Goal: Communication & Community: Answer question/provide support

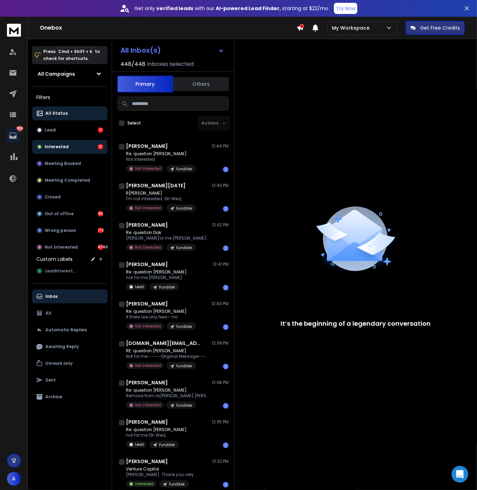
click at [61, 150] on button "Interested 12" at bounding box center [69, 147] width 75 height 14
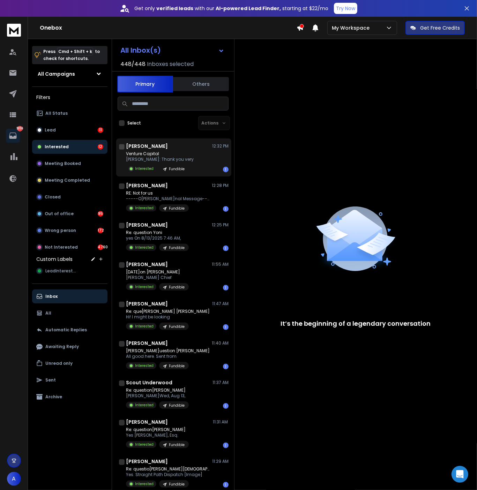
click at [193, 157] on div "Venture Capital Hello Jennifer: Thank you very Interested Fundible 1" at bounding box center [177, 161] width 103 height 21
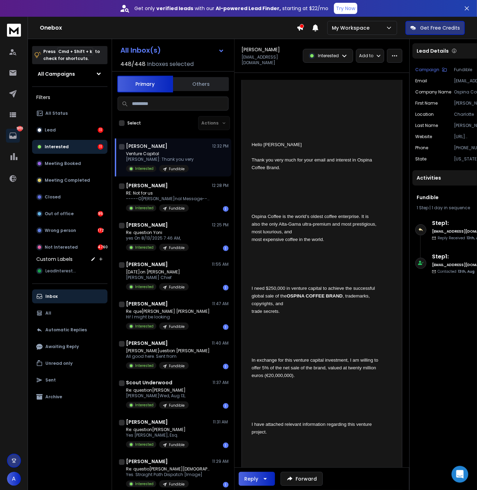
scroll to position [201, 0]
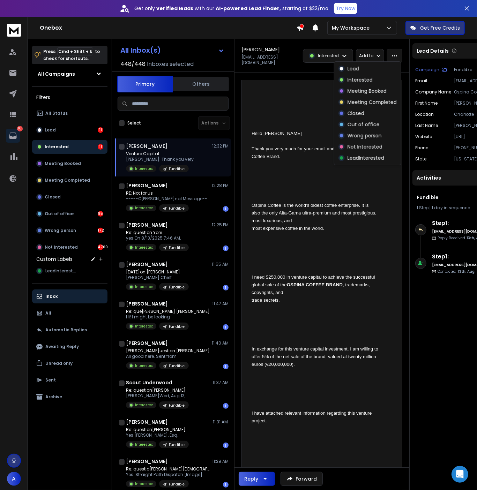
click at [353, 53] on div "Interested" at bounding box center [328, 55] width 50 height 13
click at [351, 155] on p "LeadInterested" at bounding box center [366, 158] width 37 height 7
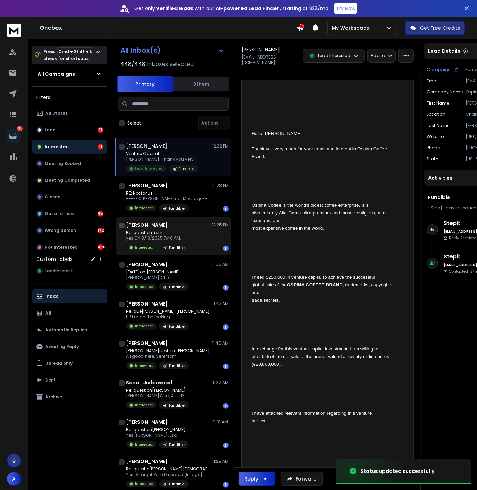
click at [180, 230] on p "Re: question Yoni" at bounding box center [157, 233] width 63 height 6
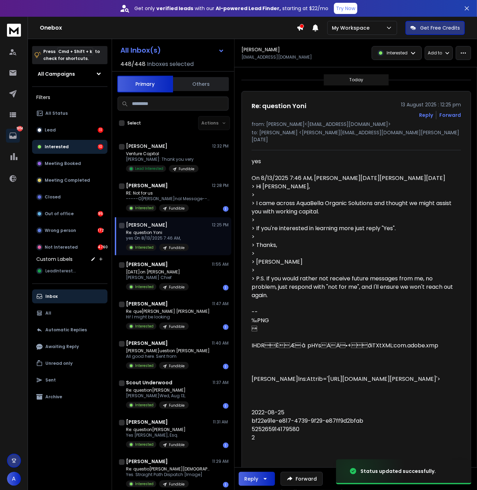
click at [389, 56] on p "Interested" at bounding box center [397, 53] width 21 height 6
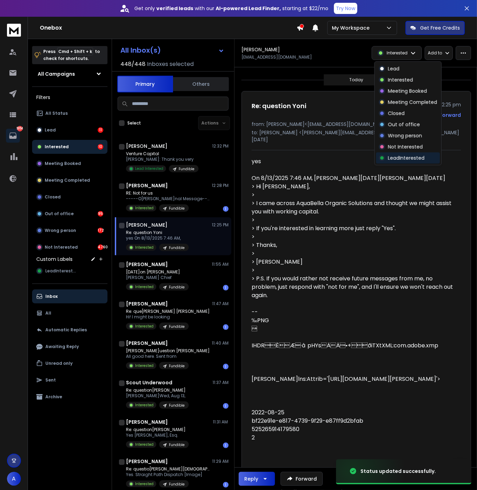
click at [389, 156] on p "LeadInterested" at bounding box center [406, 158] width 37 height 7
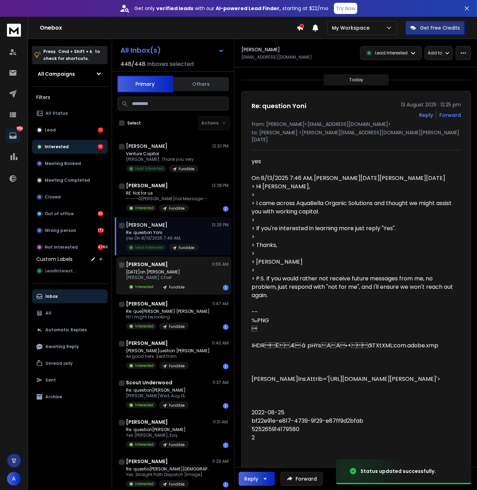
click at [179, 270] on p "Re: question Stacie" at bounding box center [157, 273] width 63 height 6
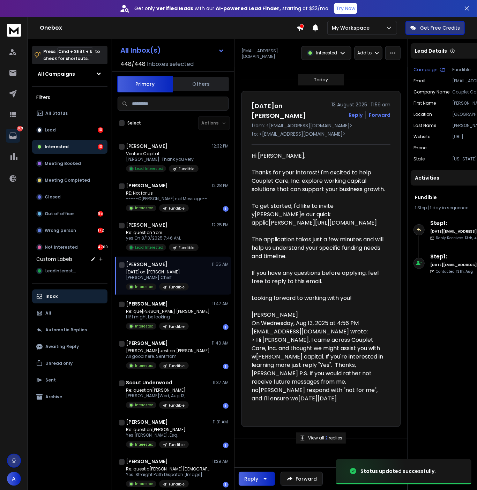
click at [346, 55] on icon at bounding box center [343, 53] width 6 height 6
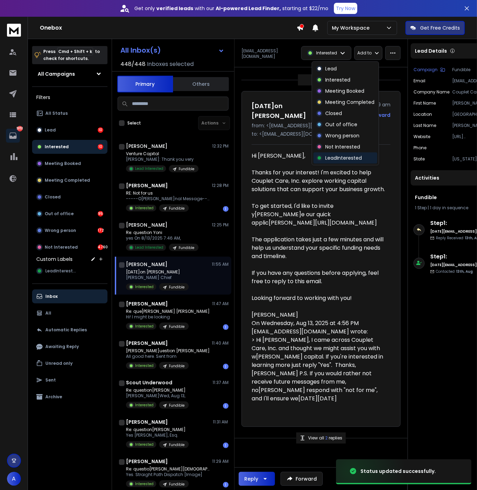
click at [351, 158] on p "LeadInterested" at bounding box center [343, 158] width 37 height 7
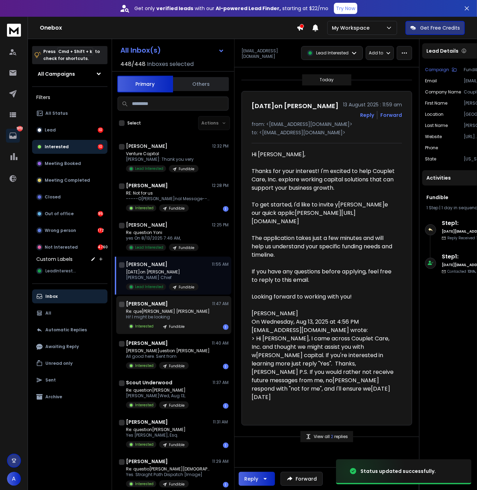
click at [160, 314] on p "Re: question Angela" at bounding box center [168, 312] width 84 height 6
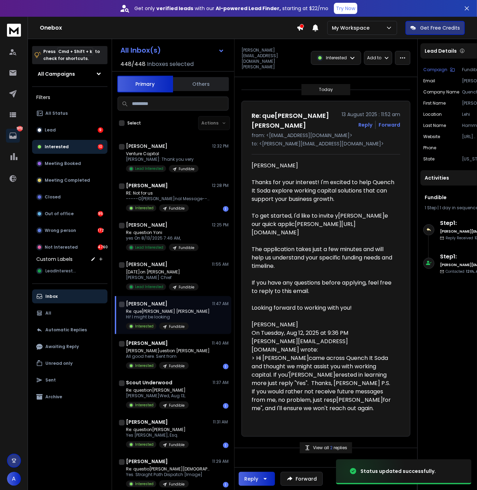
click at [343, 55] on p "Interested" at bounding box center [336, 58] width 21 height 6
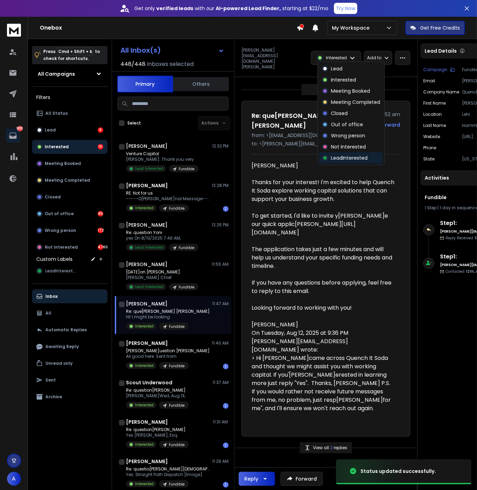
click at [353, 159] on p "LeadInterested" at bounding box center [349, 158] width 37 height 7
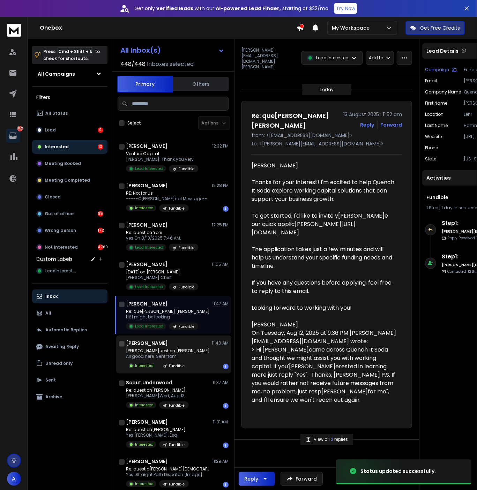
click at [160, 343] on h1 "Mauricio Velasquez" at bounding box center [147, 343] width 42 height 7
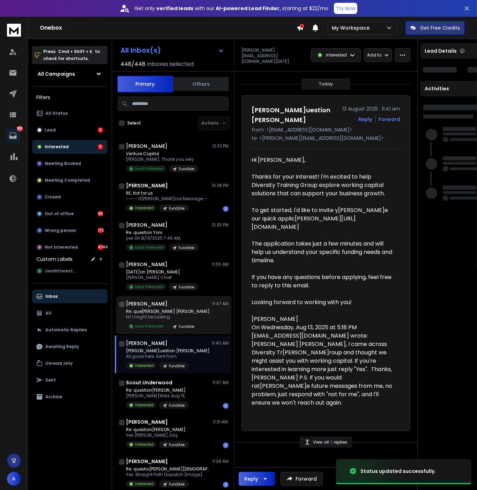
scroll to position [63, 0]
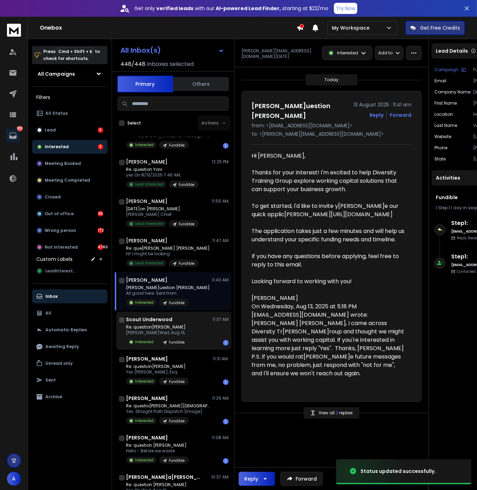
click at [162, 331] on p "yes On Wed, Aug 13," at bounding box center [157, 333] width 63 height 6
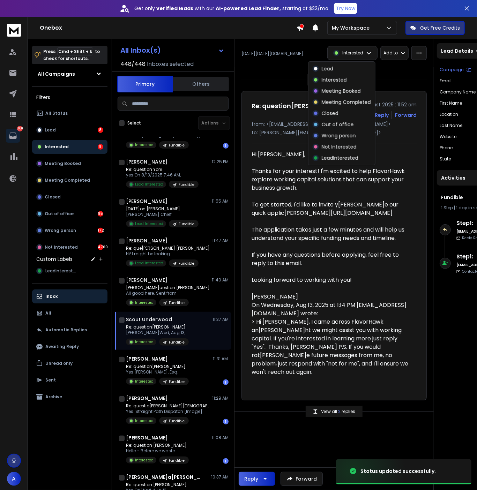
click at [342, 54] on p "Interested" at bounding box center [352, 53] width 21 height 6
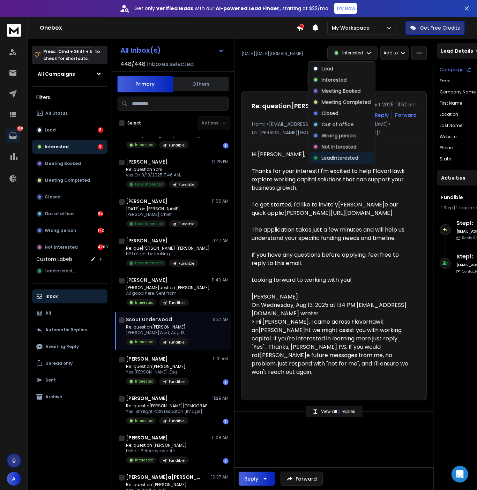
click at [335, 155] on p "LeadInterested" at bounding box center [340, 158] width 37 height 7
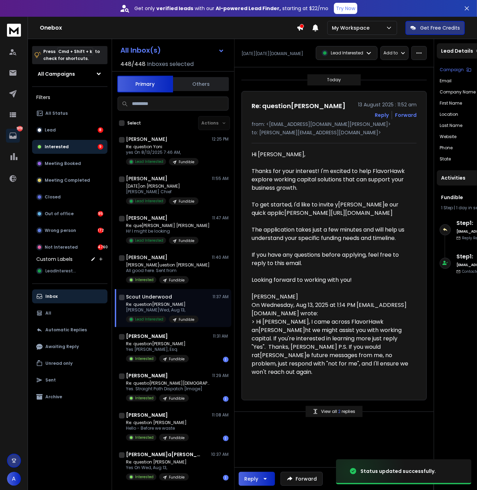
scroll to position [86, 0]
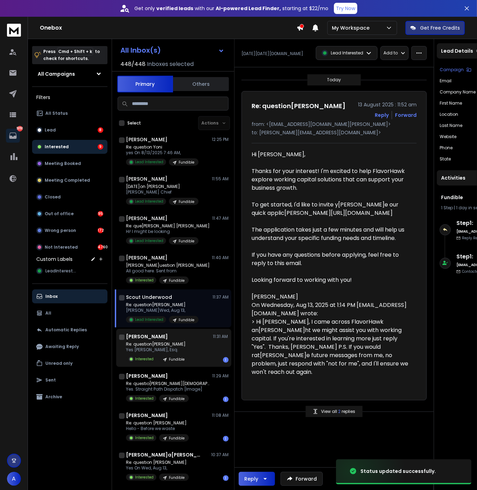
click at [169, 331] on div "Elena Ortega-Tauler 11:31 AM Re: question Elena Yes Elena Ortega Tauler, Esq. I…" at bounding box center [173, 348] width 115 height 38
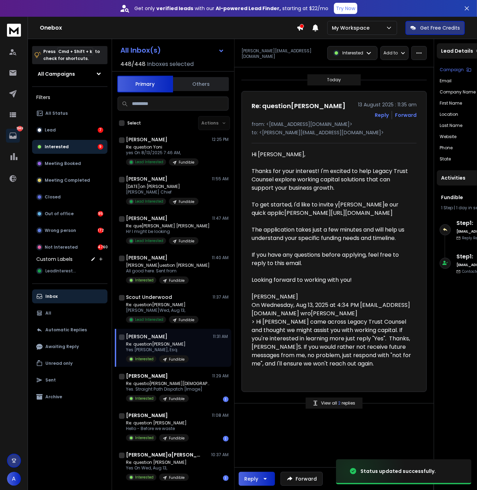
click at [324, 55] on div "elena@legacytrustcounsel.com Interested Add to Interested Add to" at bounding box center [334, 53] width 185 height 14
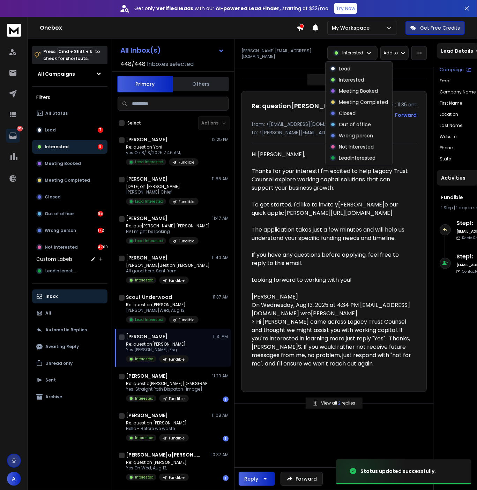
click at [333, 54] on div at bounding box center [336, 53] width 6 height 6
click at [339, 159] on p "LeadInterested" at bounding box center [357, 158] width 37 height 7
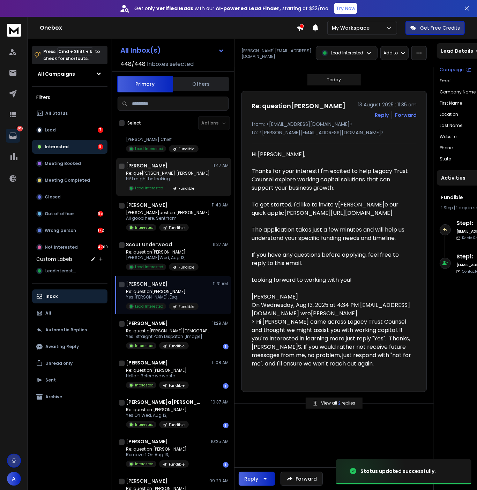
scroll to position [143, 0]
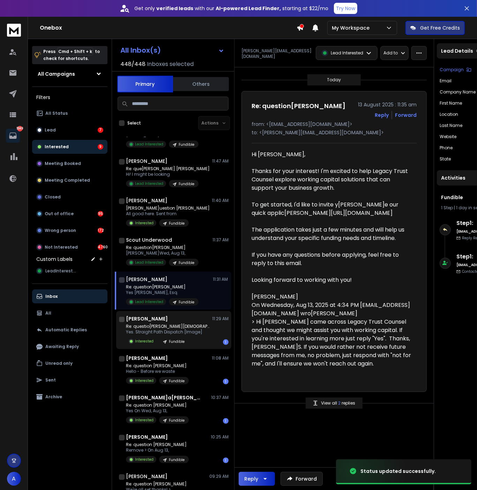
click at [183, 325] on p "Re: question Shanique" at bounding box center [168, 327] width 84 height 6
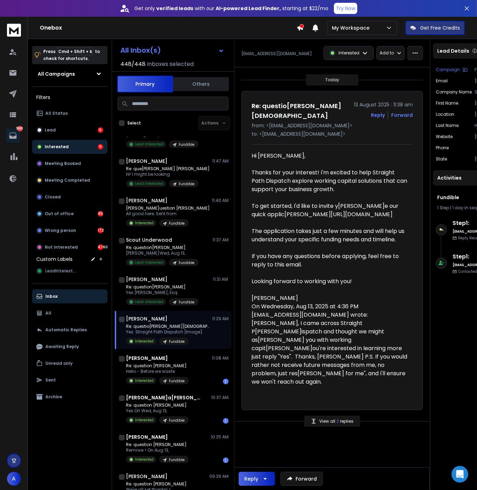
click at [360, 55] on p "Interested" at bounding box center [349, 53] width 21 height 6
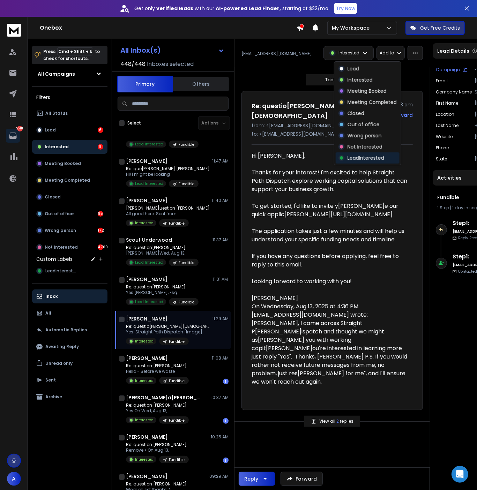
click at [359, 155] on p "LeadInterested" at bounding box center [366, 158] width 37 height 7
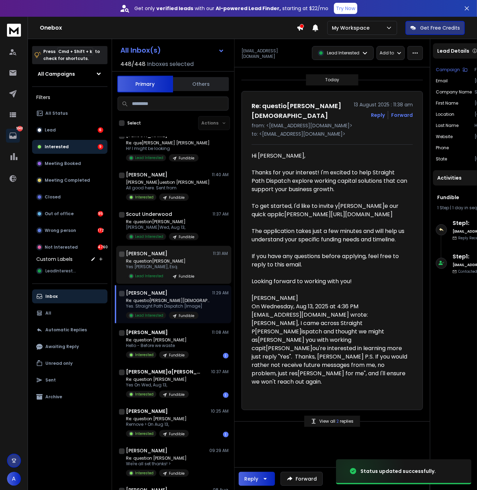
scroll to position [201, 0]
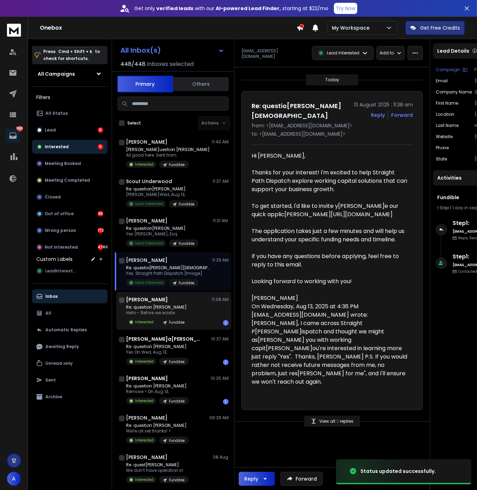
click at [188, 311] on div "Re: question Keisha Hello - Before we waste Interested Fundible 1" at bounding box center [177, 315] width 103 height 21
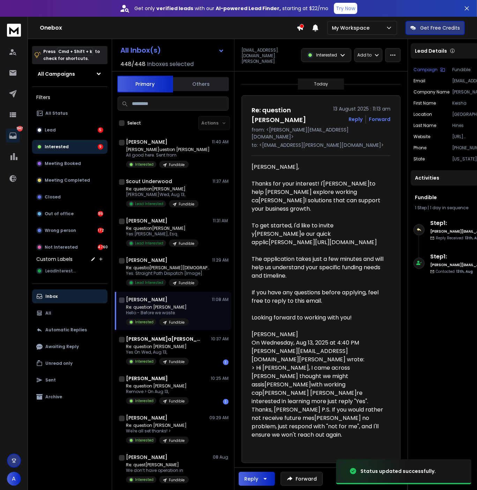
scroll to position [0, 0]
click at [322, 469] on div "View all 2 replies" at bounding box center [321, 474] width 50 height 11
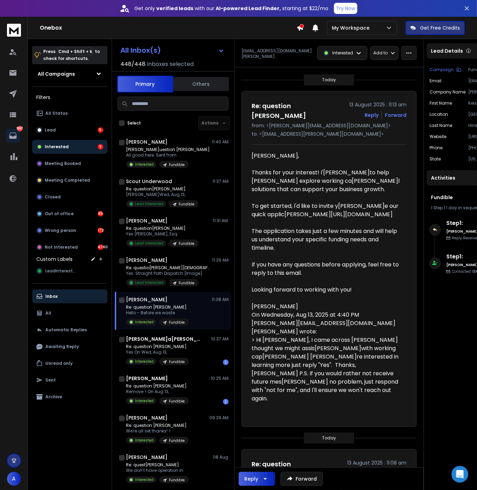
click at [350, 49] on div "Interested" at bounding box center [343, 52] width 50 height 13
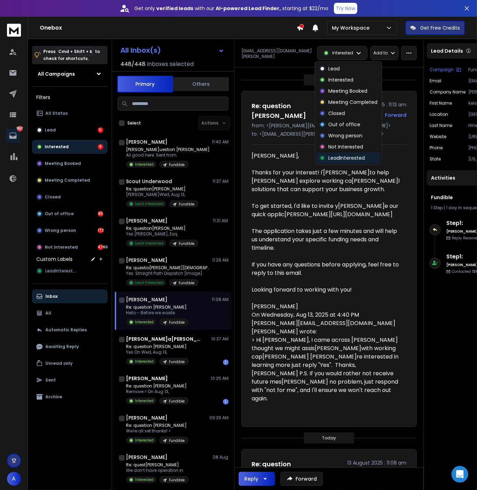
click at [345, 156] on p "LeadInterested" at bounding box center [347, 158] width 37 height 7
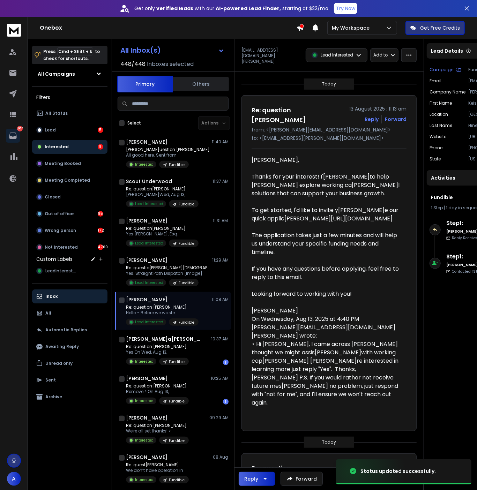
scroll to position [223, 0]
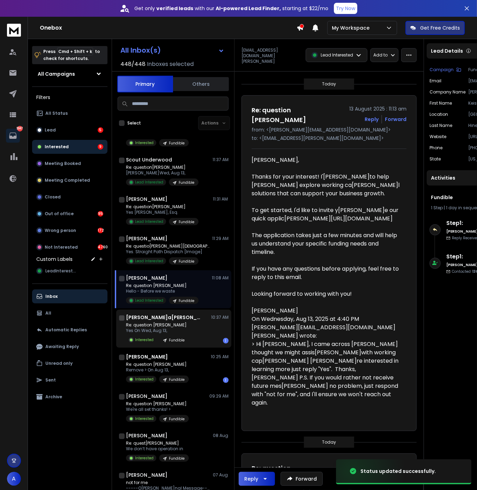
click at [171, 323] on p "Re: question Mariana" at bounding box center [157, 326] width 63 height 6
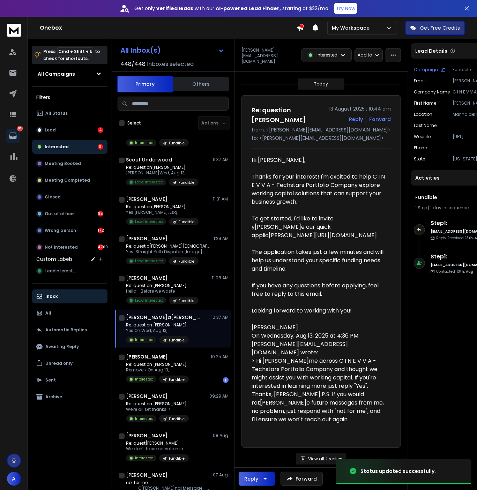
click at [328, 59] on div "Interested" at bounding box center [327, 55] width 50 height 13
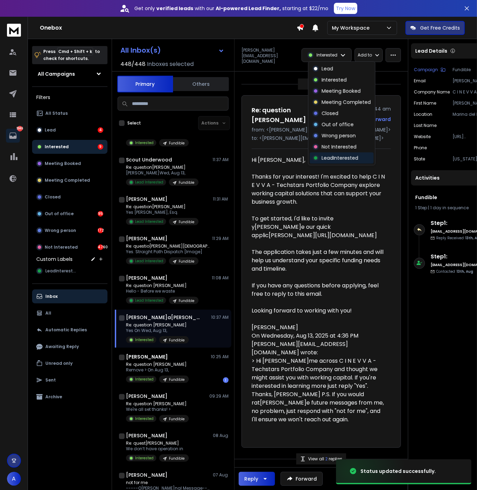
click at [334, 160] on p "LeadInterested" at bounding box center [340, 158] width 37 height 7
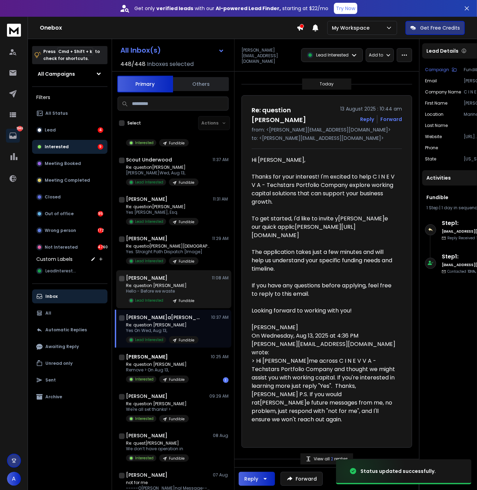
scroll to position [288, 0]
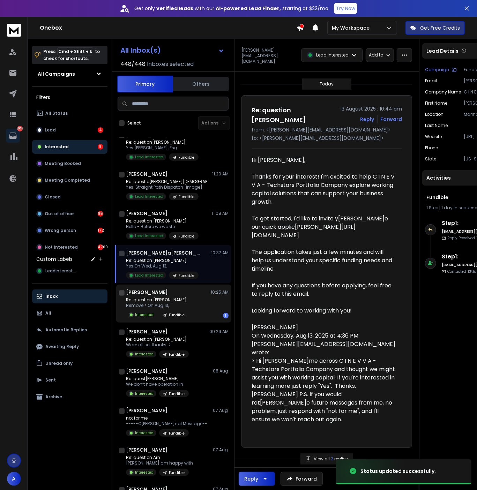
click at [189, 301] on div "Re: question Brian Remove > On Aug 13, Interested Fundible 1" at bounding box center [177, 307] width 103 height 21
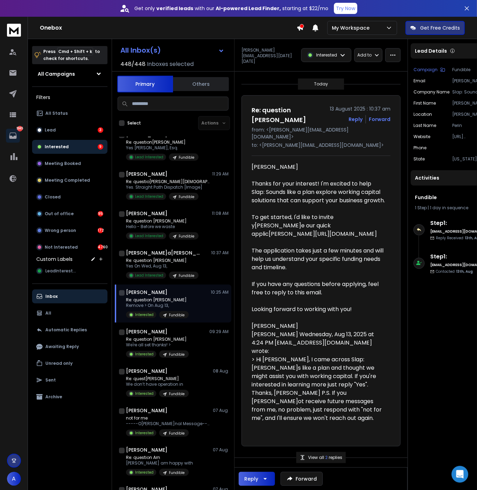
click at [60, 272] on span "LeadInterested" at bounding box center [61, 271] width 33 height 6
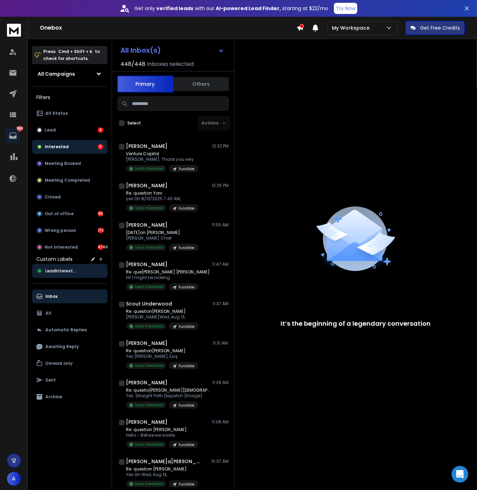
click at [60, 148] on p "Interested" at bounding box center [57, 147] width 24 height 6
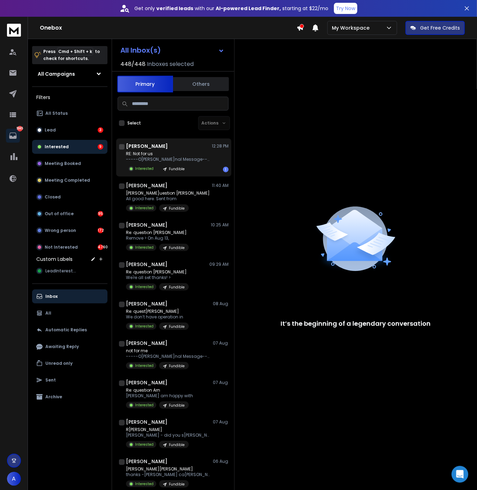
click at [169, 147] on div "Dan Miller 12:28 PM" at bounding box center [177, 146] width 103 height 7
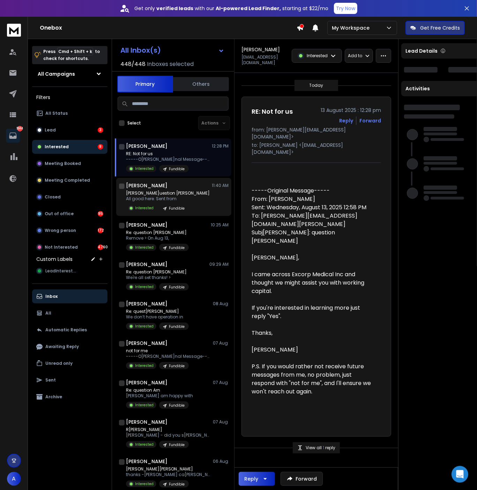
click at [179, 207] on p "Fundible" at bounding box center [177, 208] width 16 height 5
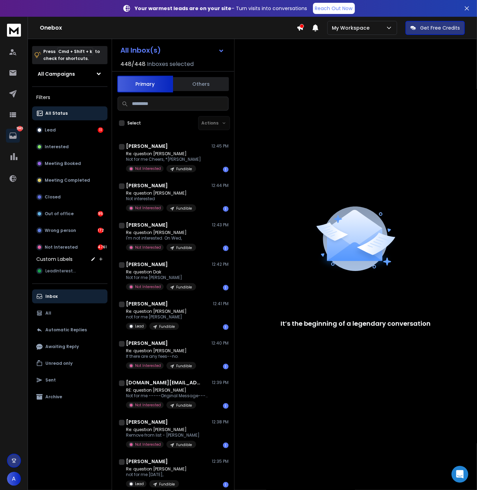
click at [69, 270] on span "LeadInterested" at bounding box center [61, 271] width 33 height 6
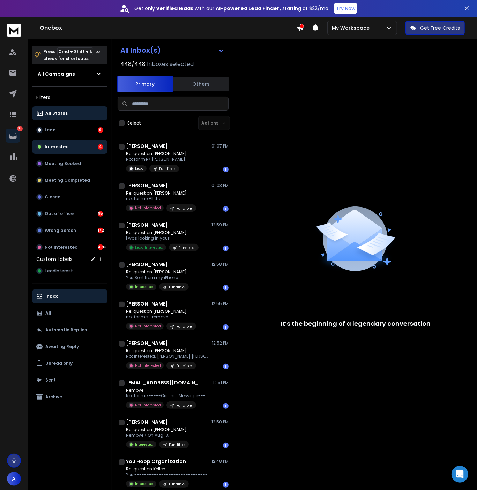
click at [81, 146] on button "Interested 4" at bounding box center [69, 147] width 75 height 14
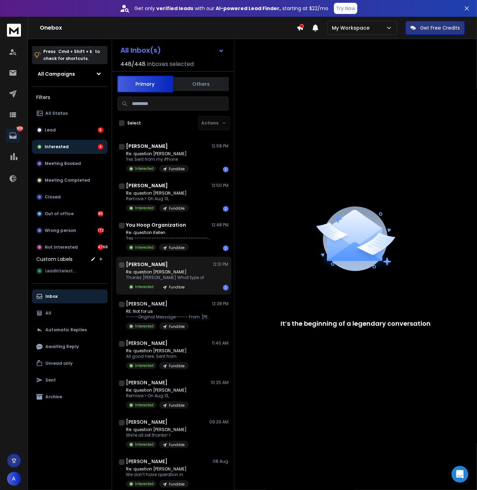
click at [199, 283] on div "Re: question Mark Thanks Jennifer What type of Interested Fundible 1" at bounding box center [177, 280] width 103 height 21
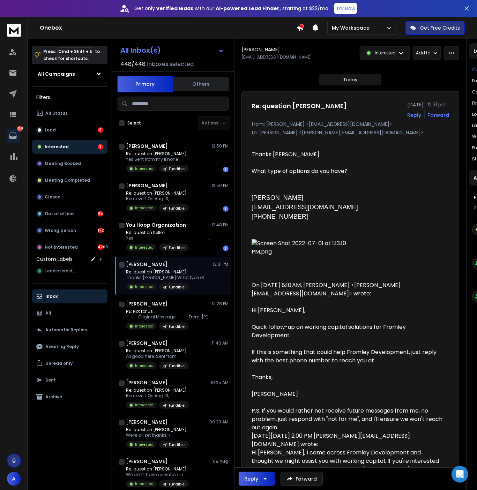
click at [385, 53] on p "Interested" at bounding box center [385, 53] width 21 height 6
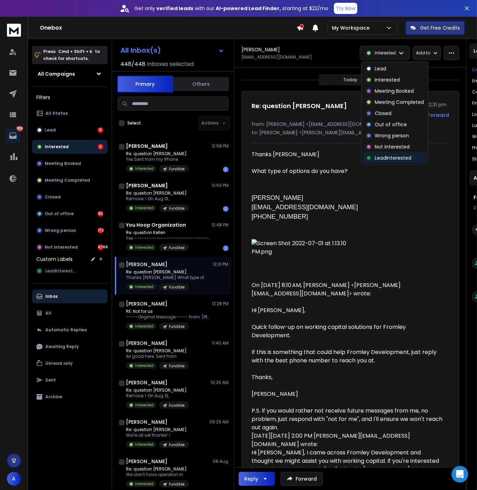
click at [390, 160] on p "LeadInterested" at bounding box center [393, 158] width 37 height 7
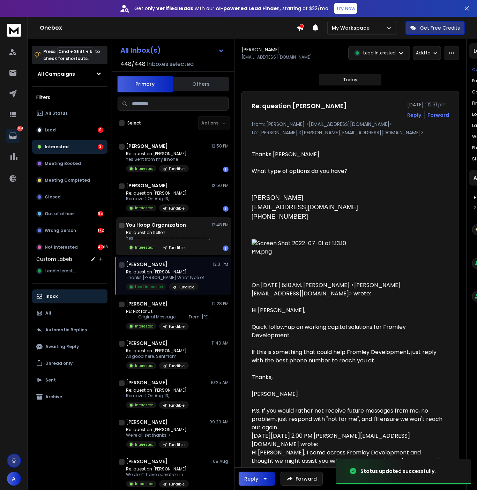
click at [168, 225] on h1 "You Hoop Organization" at bounding box center [156, 225] width 60 height 7
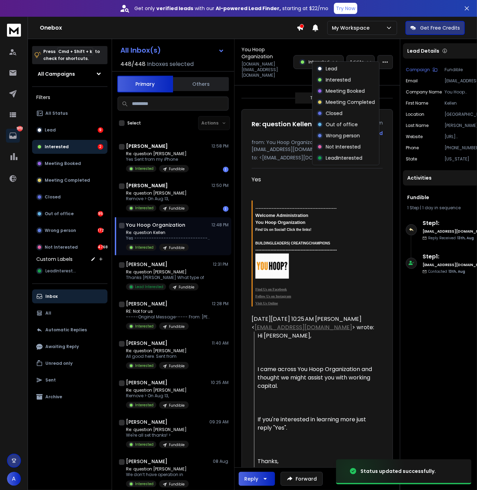
click at [330, 59] on p "Interested" at bounding box center [319, 62] width 21 height 6
click at [344, 156] on p "LeadInterested" at bounding box center [344, 158] width 37 height 7
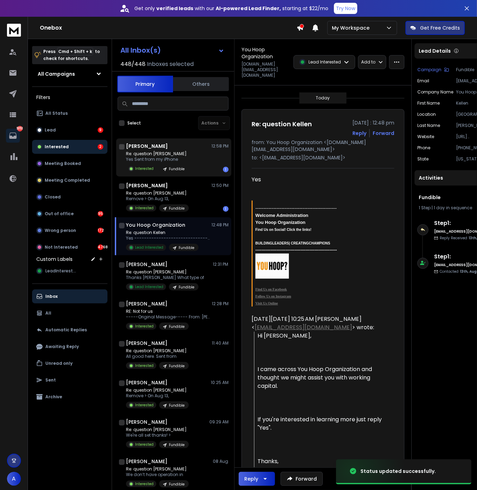
click at [193, 163] on div "Re: question Mitchell Yes Sent from my iPhone Interested Fundible 1" at bounding box center [177, 161] width 103 height 21
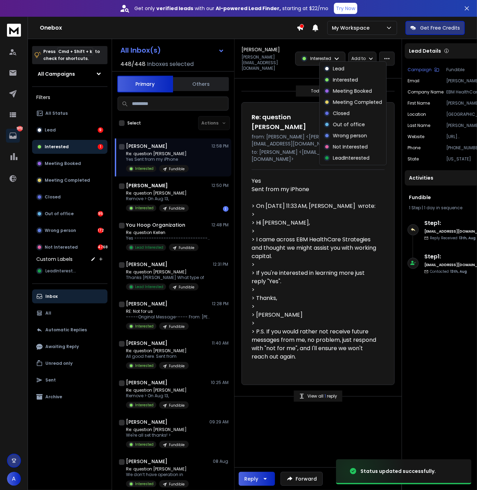
click at [340, 52] on div "Interested" at bounding box center [321, 58] width 50 height 13
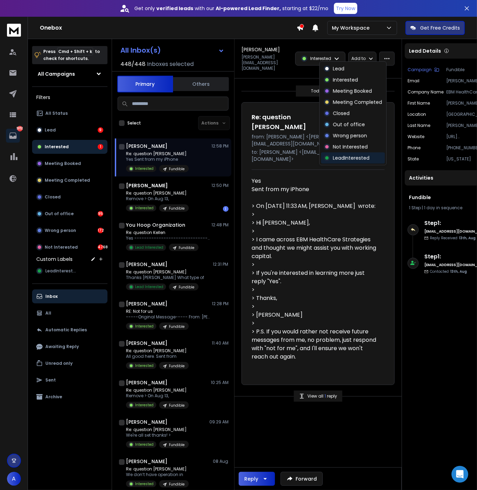
click at [351, 155] on p "LeadInterested" at bounding box center [351, 158] width 37 height 7
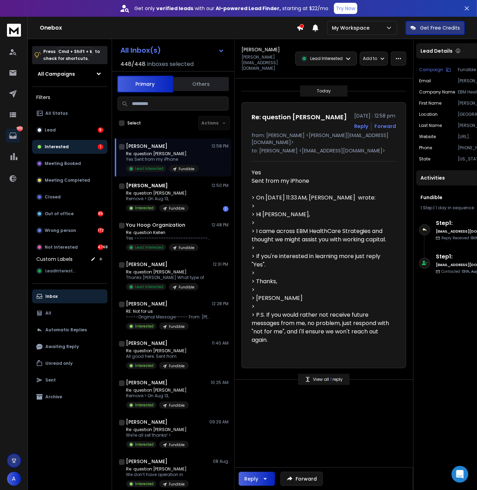
click at [66, 271] on span "LeadInterested" at bounding box center [61, 271] width 33 height 6
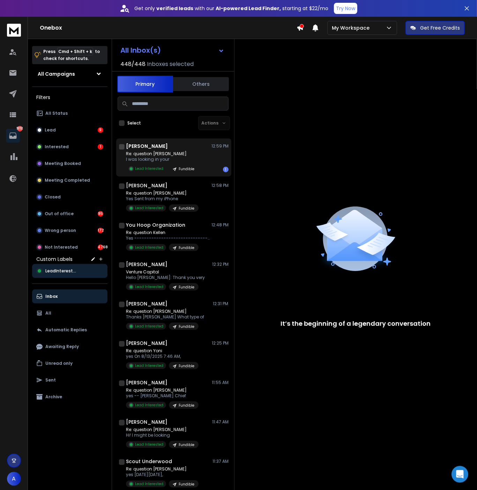
click at [186, 155] on p "Re: question [PERSON_NAME]" at bounding box center [162, 154] width 73 height 6
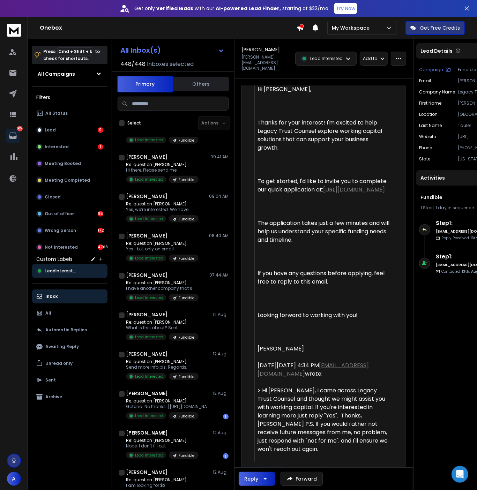
scroll to position [485, 0]
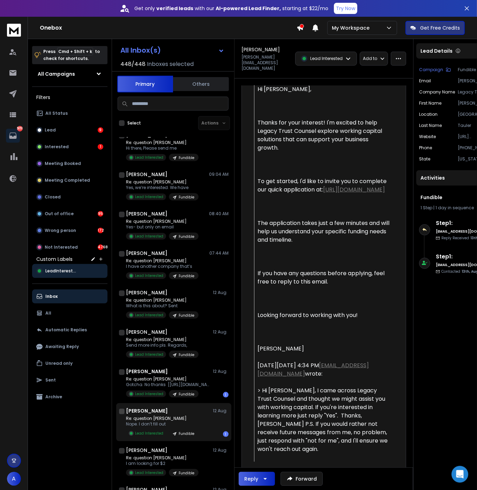
click at [184, 416] on p "Re: question Doug" at bounding box center [162, 419] width 73 height 6
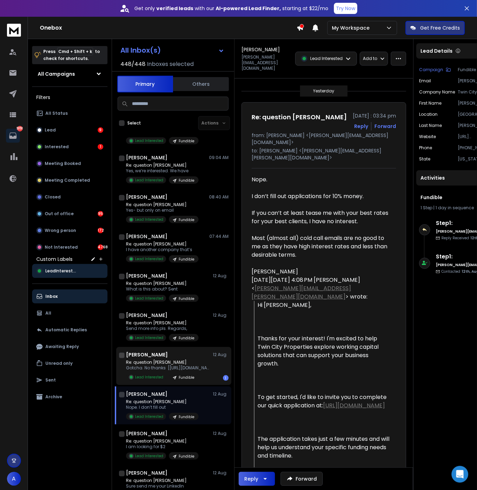
scroll to position [514, 0]
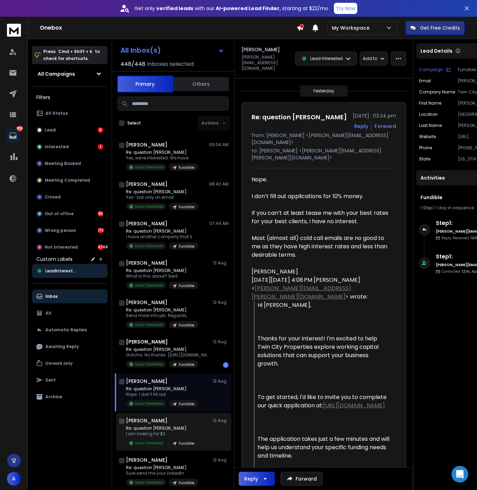
click at [172, 427] on p "Re: question Konstantin" at bounding box center [162, 429] width 73 height 6
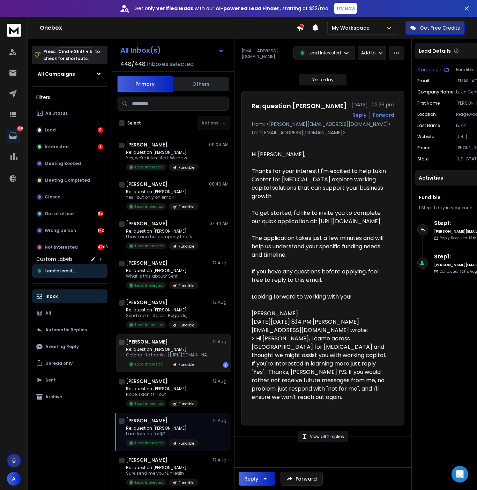
click at [184, 355] on p "Gotcha. No thanks [https://www.theemailtemplate.com/wp-content/uploads/2019/03/…" at bounding box center [168, 356] width 84 height 6
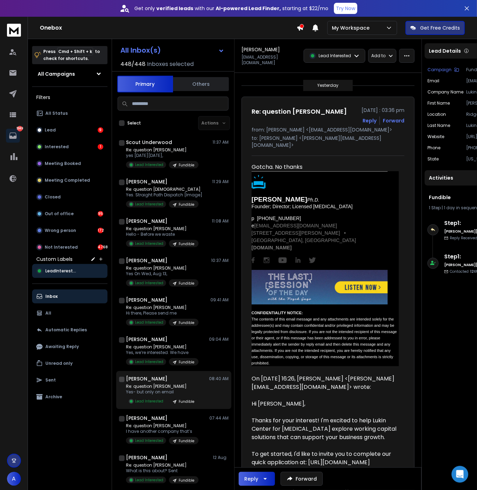
scroll to position [320, 0]
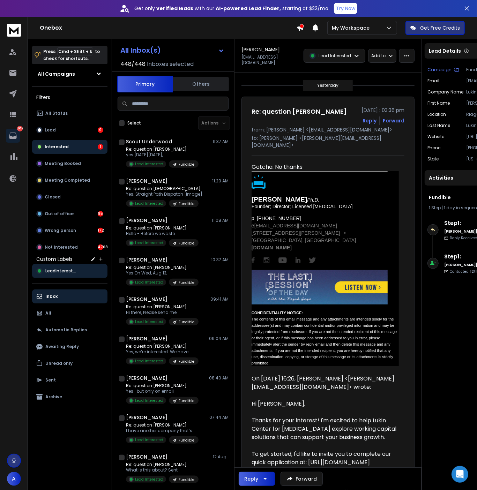
click at [82, 142] on button "Interested 1" at bounding box center [69, 147] width 75 height 14
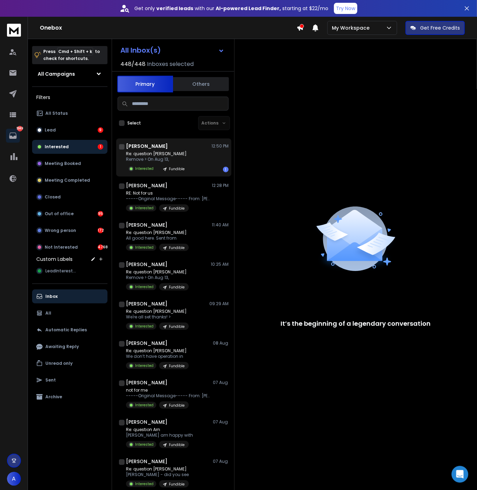
click at [172, 154] on p "Re: question [PERSON_NAME]" at bounding box center [157, 154] width 63 height 6
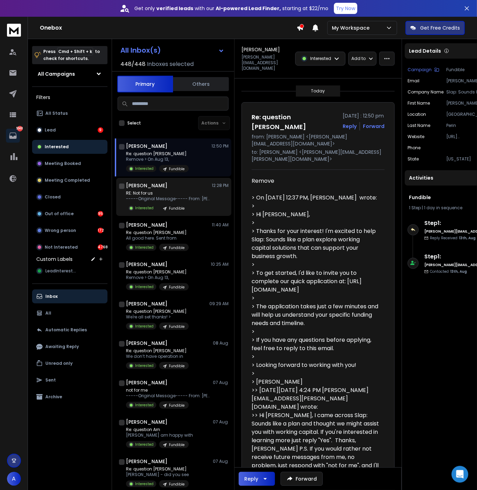
click at [174, 201] on p "-----Original Message----- From: [PERSON_NAME]" at bounding box center [168, 199] width 84 height 6
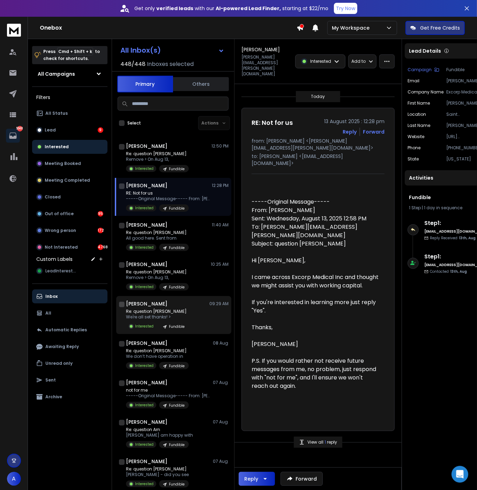
click at [175, 315] on p "We're all set thanks! >" at bounding box center [157, 318] width 63 height 6
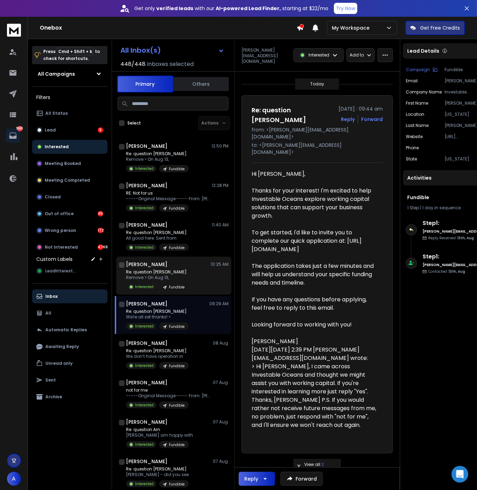
click at [186, 264] on div "Brian Liebler 10:25 AM" at bounding box center [177, 264] width 103 height 7
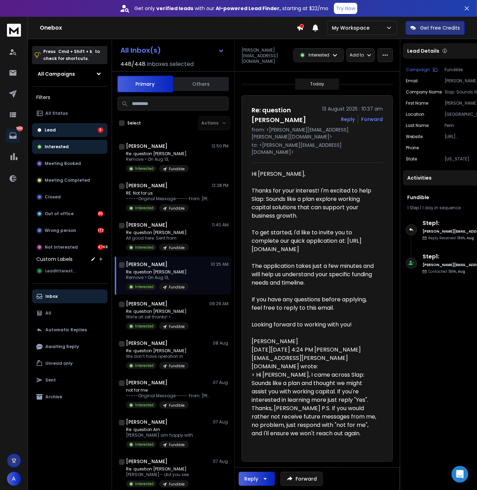
click at [44, 128] on div "Lead" at bounding box center [46, 130] width 20 height 6
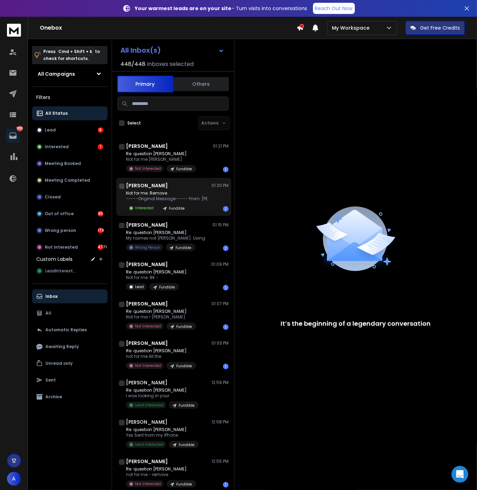
click at [139, 182] on h1 "[PERSON_NAME]" at bounding box center [147, 185] width 42 height 7
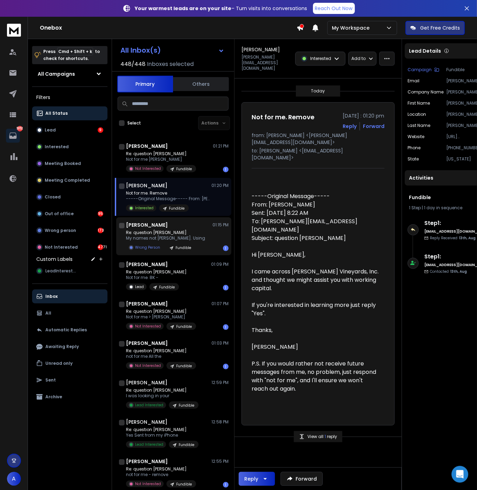
click at [181, 238] on p "My names not [PERSON_NAME]. Using" at bounding box center [165, 239] width 79 height 6
